Goal: Navigation & Orientation: Find specific page/section

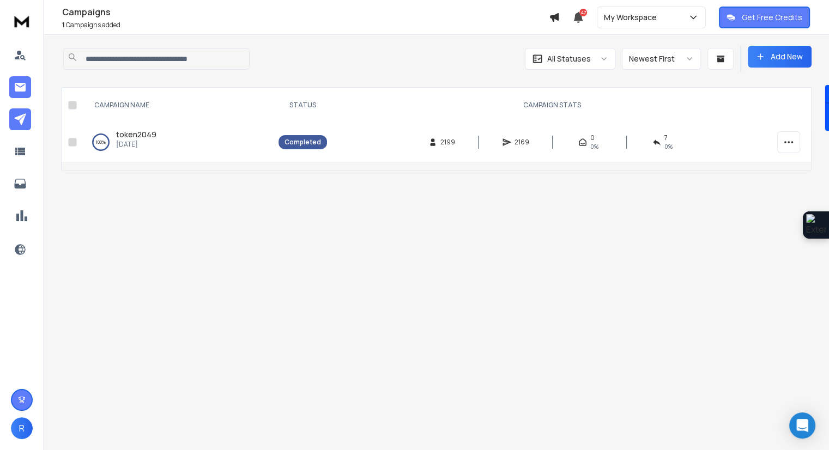
click at [16, 90] on icon at bounding box center [20, 87] width 11 height 9
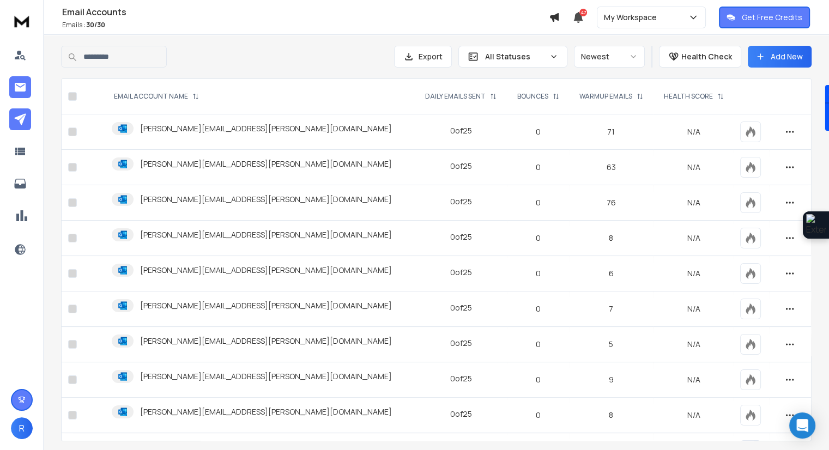
click at [25, 122] on icon at bounding box center [20, 119] width 13 height 13
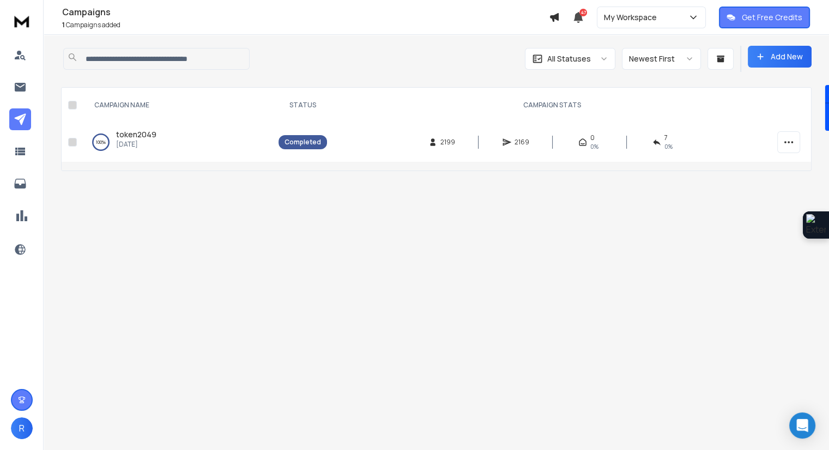
click at [26, 428] on span "R" at bounding box center [22, 428] width 22 height 22
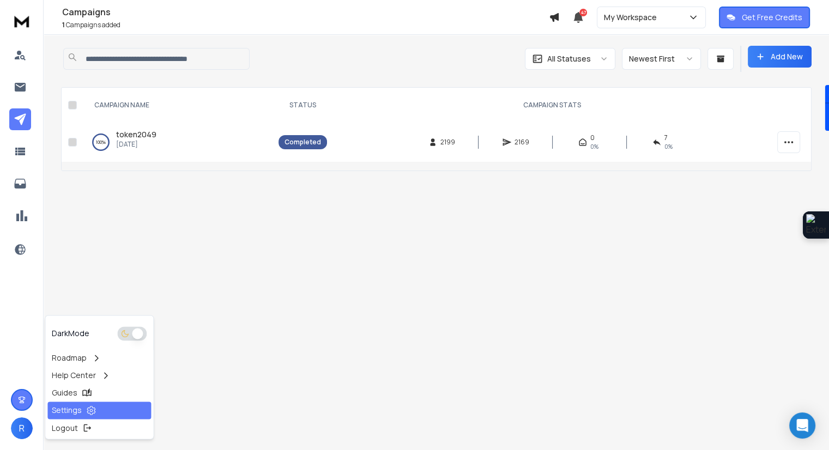
click at [65, 412] on p "Settings" at bounding box center [67, 410] width 30 height 11
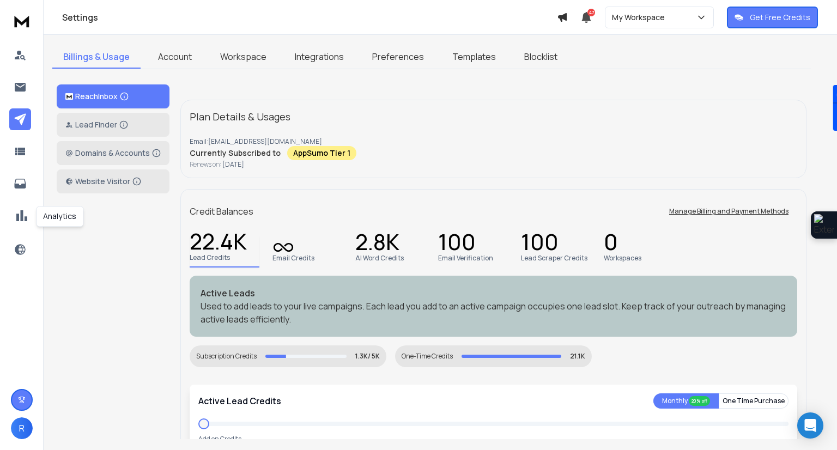
click at [15, 117] on icon at bounding box center [19, 118] width 11 height 11
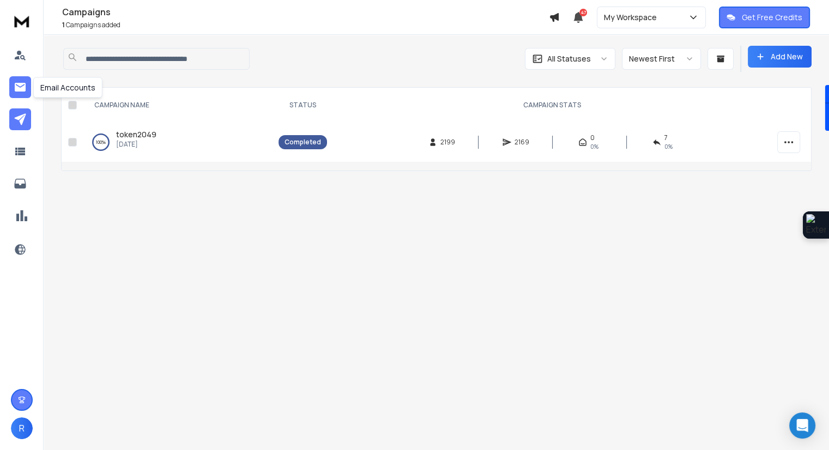
click at [21, 86] on icon at bounding box center [20, 87] width 13 height 13
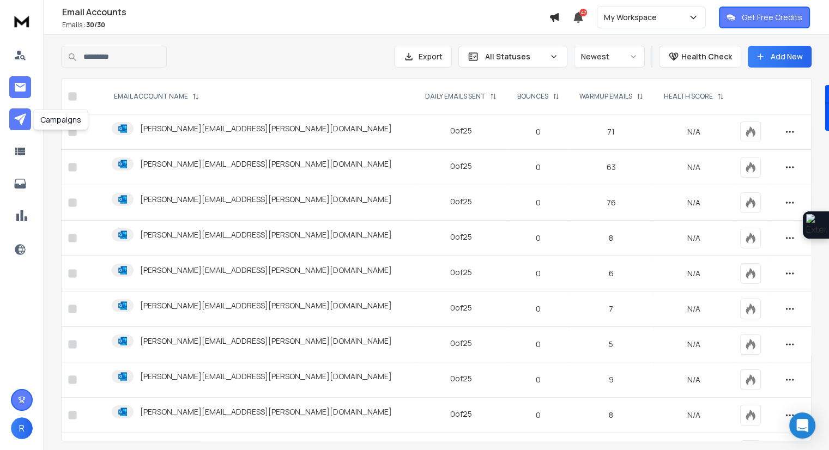
click at [17, 117] on icon at bounding box center [19, 118] width 11 height 11
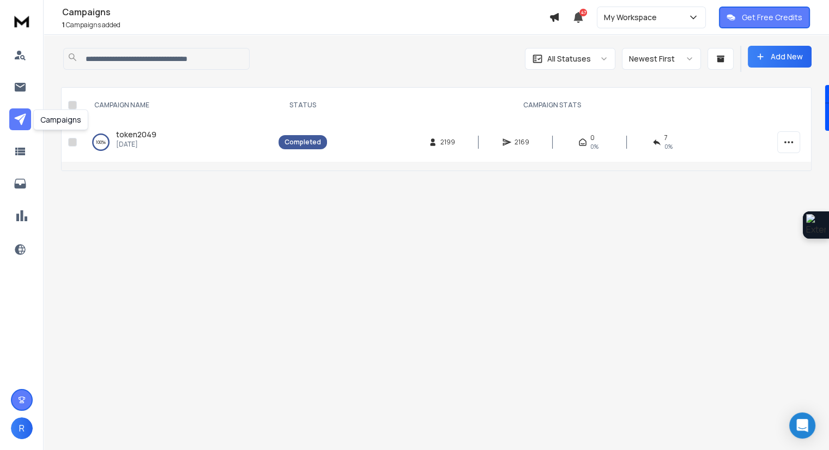
click at [394, 221] on div "Campaigns 1 Campaigns Added All Statuses Newest First Add New CAMPAIGN NAME STA…" at bounding box center [436, 271] width 750 height 450
click at [25, 87] on icon at bounding box center [20, 87] width 11 height 9
click at [15, 87] on icon at bounding box center [20, 87] width 11 height 9
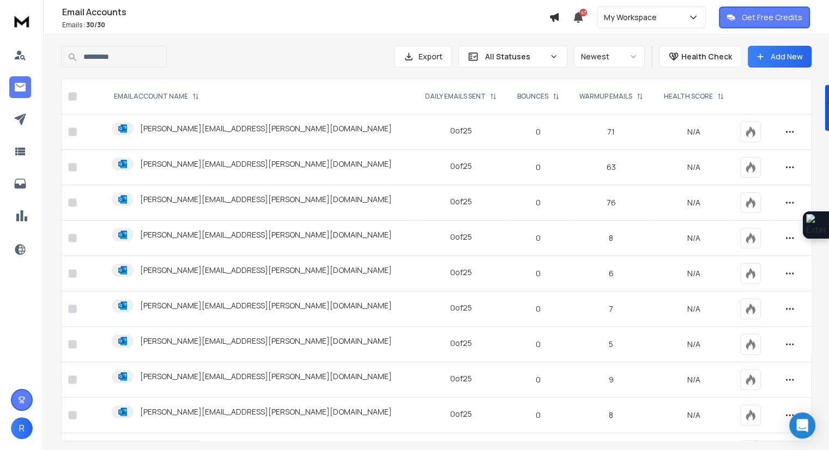
click at [324, 65] on div at bounding box center [224, 57] width 326 height 22
click at [17, 429] on span "R" at bounding box center [22, 428] width 22 height 22
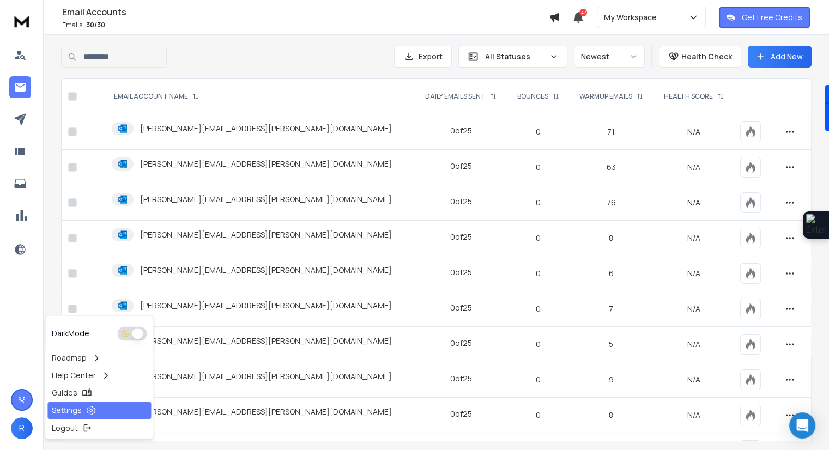
click at [68, 414] on p "Settings" at bounding box center [67, 410] width 30 height 11
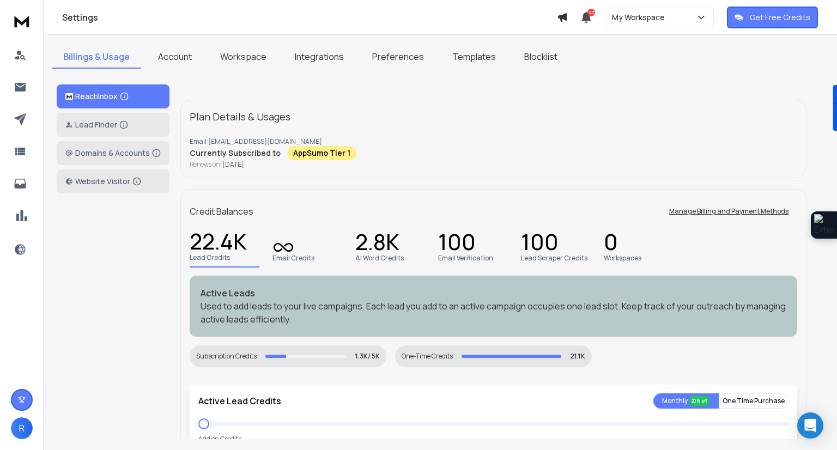
click at [434, 127] on div "Plan Details & Usages" at bounding box center [494, 123] width 608 height 28
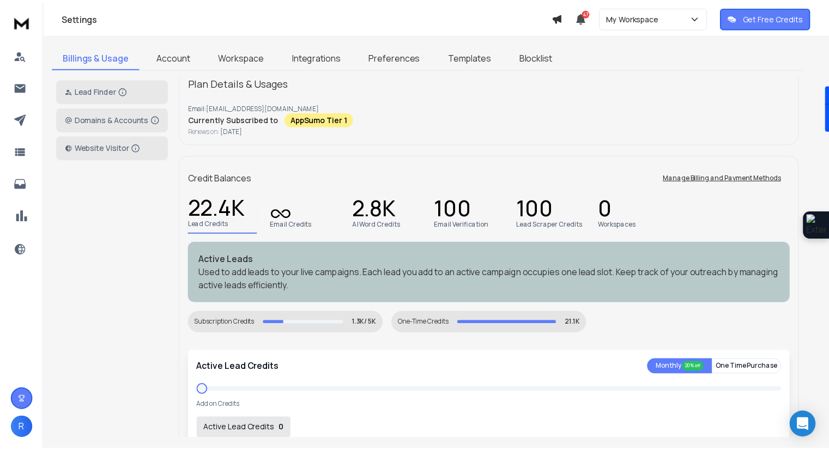
scroll to position [59, 0]
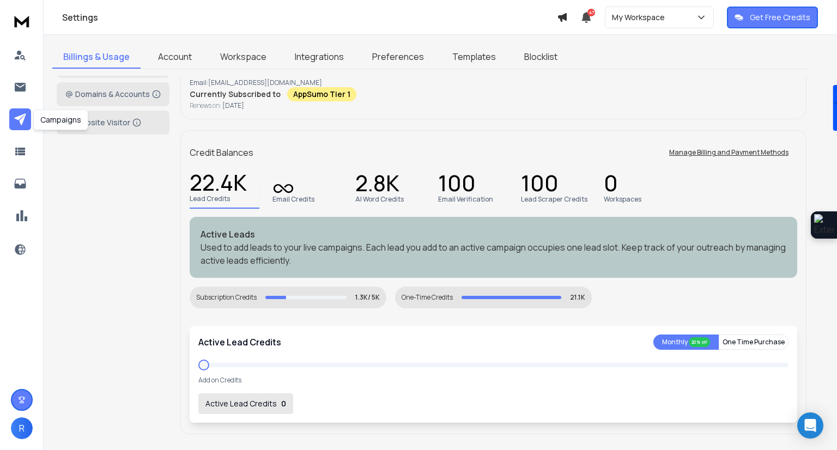
click at [15, 125] on icon at bounding box center [20, 119] width 13 height 13
